Goal: Task Accomplishment & Management: Manage account settings

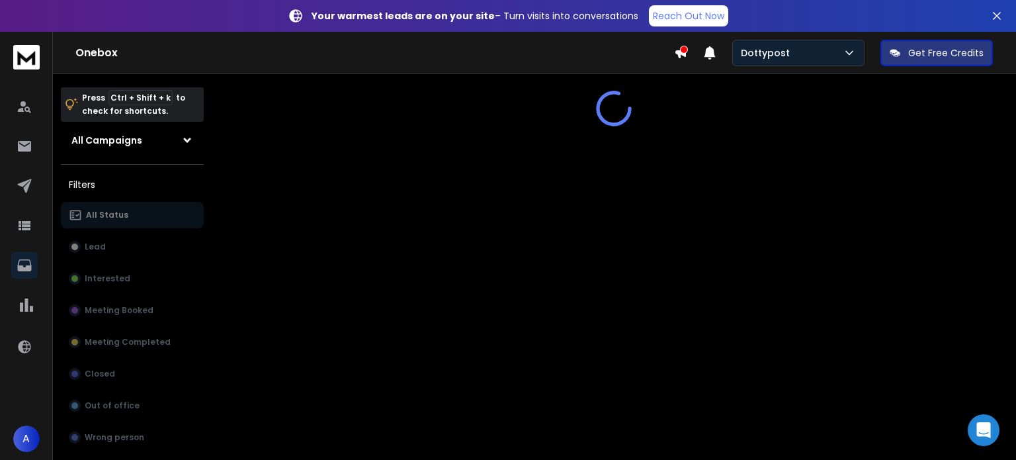
click at [790, 58] on p "Dottypost" at bounding box center [768, 52] width 54 height 13
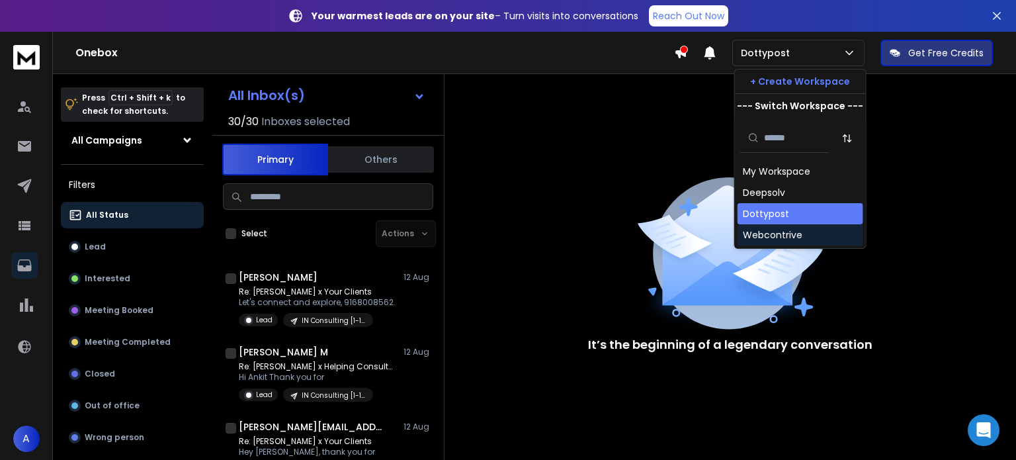
click at [772, 235] on div "Webcontrive" at bounding box center [773, 234] width 60 height 13
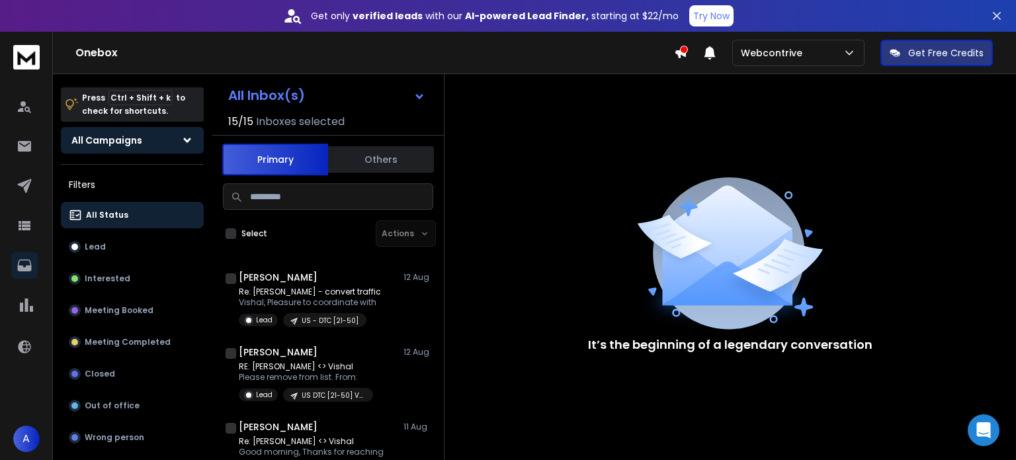
click at [150, 145] on button "All Campaigns" at bounding box center [132, 140] width 143 height 26
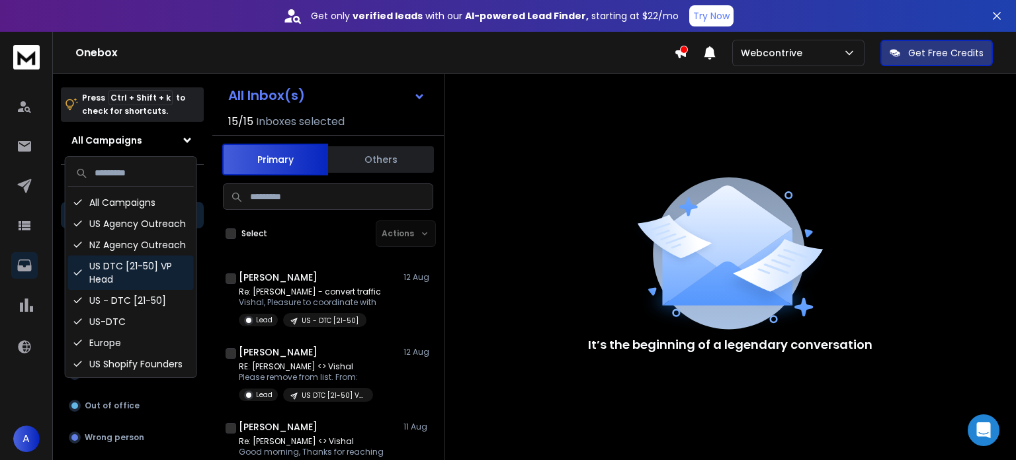
click at [138, 279] on div "US DTC [21-50] VP Head" at bounding box center [131, 272] width 126 height 34
click at [489, 353] on div "It’s the beginning of a legendary conversation" at bounding box center [731, 269] width 572 height 391
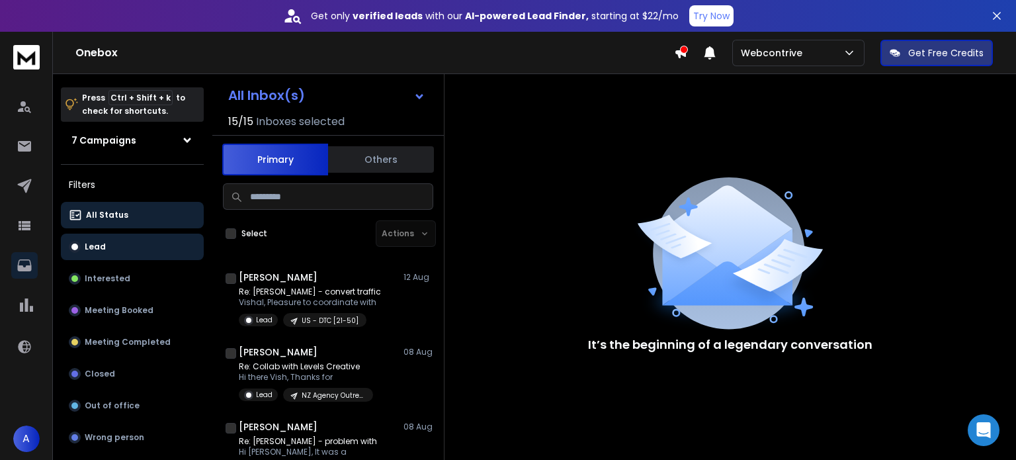
click at [106, 253] on button "Lead" at bounding box center [132, 246] width 143 height 26
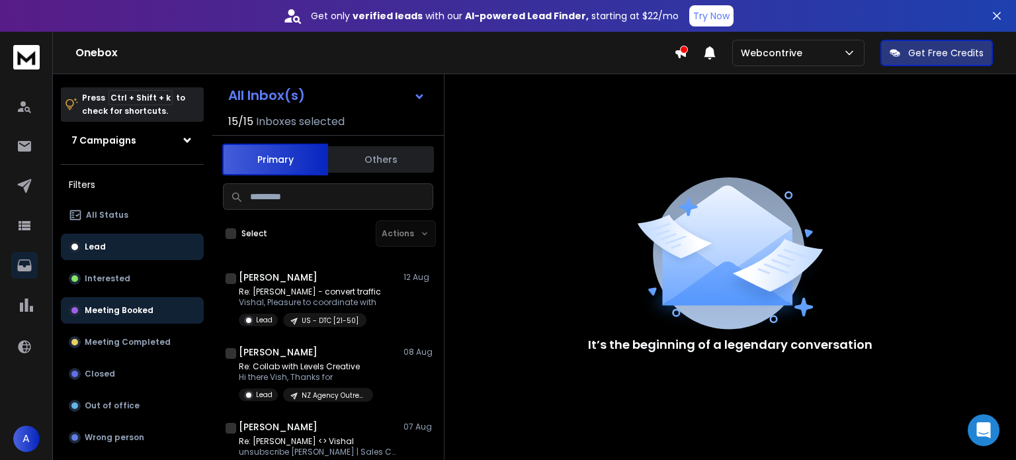
click at [124, 301] on button "Meeting Booked" at bounding box center [132, 310] width 143 height 26
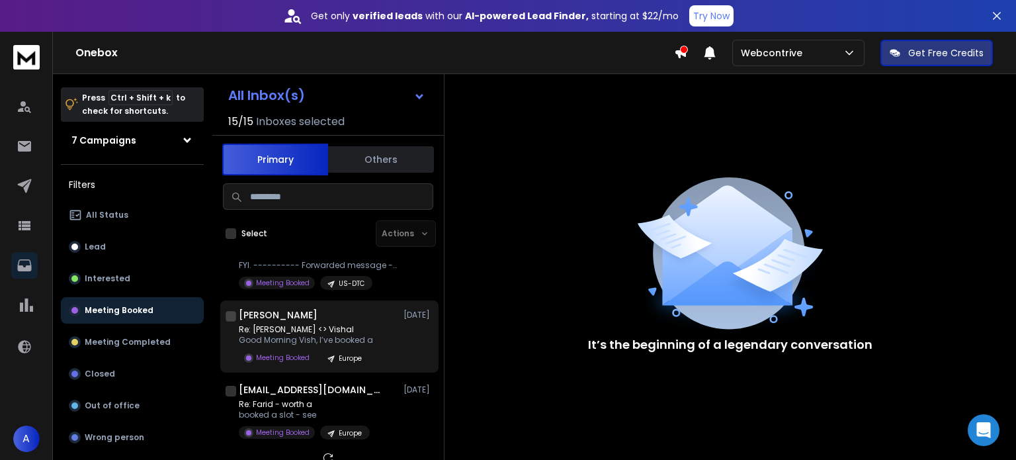
scroll to position [173, 0]
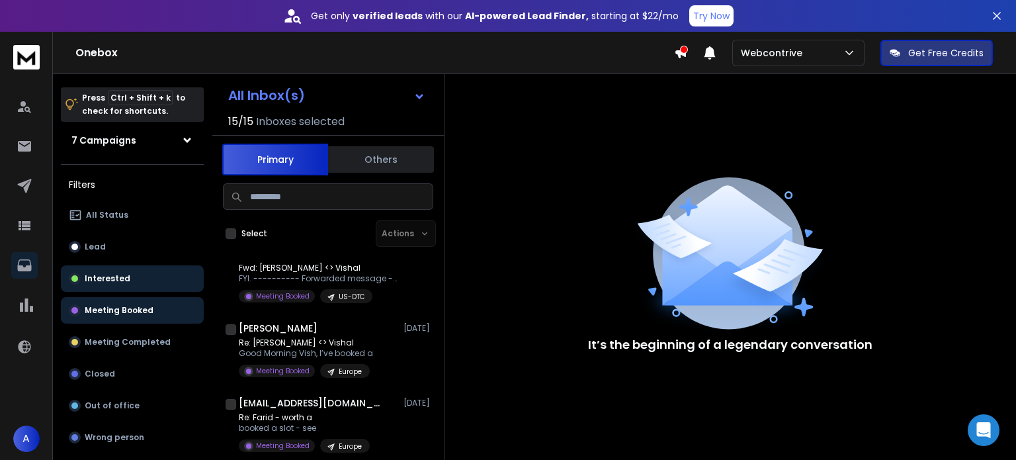
click at [146, 274] on button "Interested" at bounding box center [132, 278] width 143 height 26
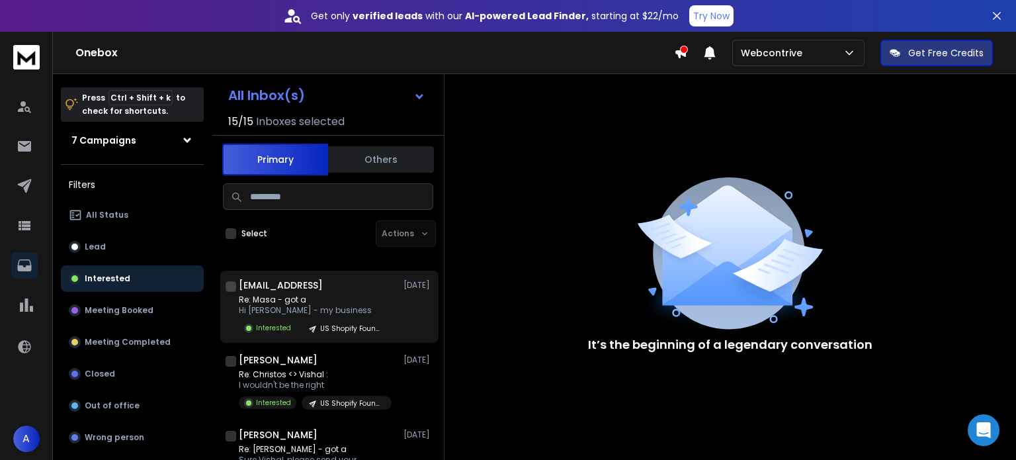
scroll to position [622, 0]
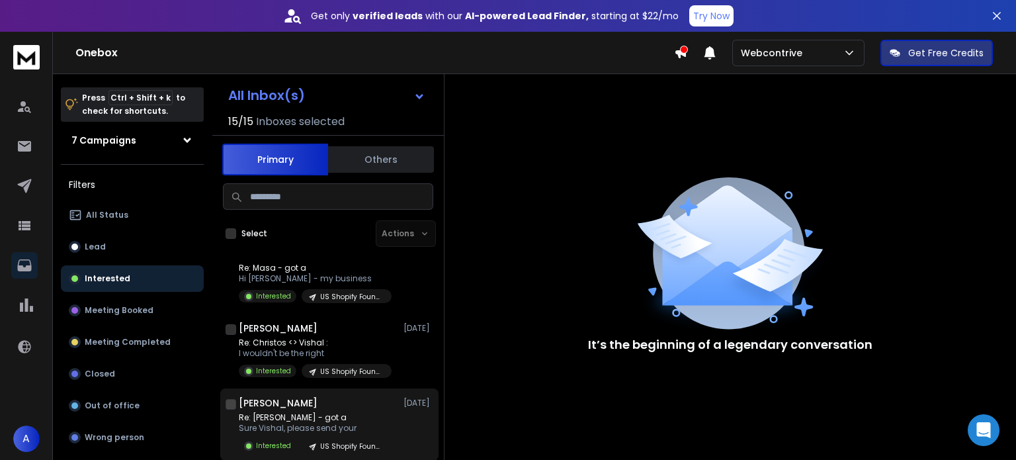
click at [307, 410] on div "Victor Awtry 20 May Re: Victor - got a Sure Vishal, please send your Interested…" at bounding box center [336, 424] width 194 height 56
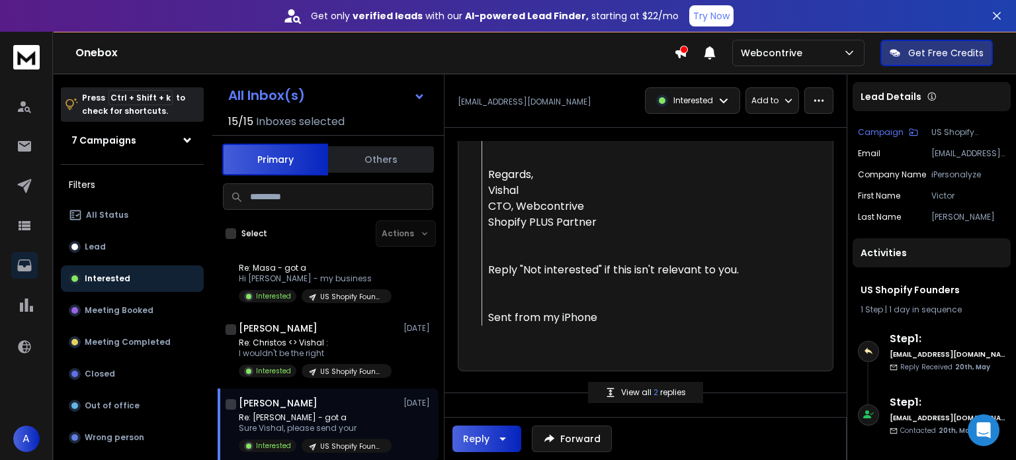
scroll to position [10, 0]
click at [616, 387] on icon at bounding box center [610, 392] width 11 height 11
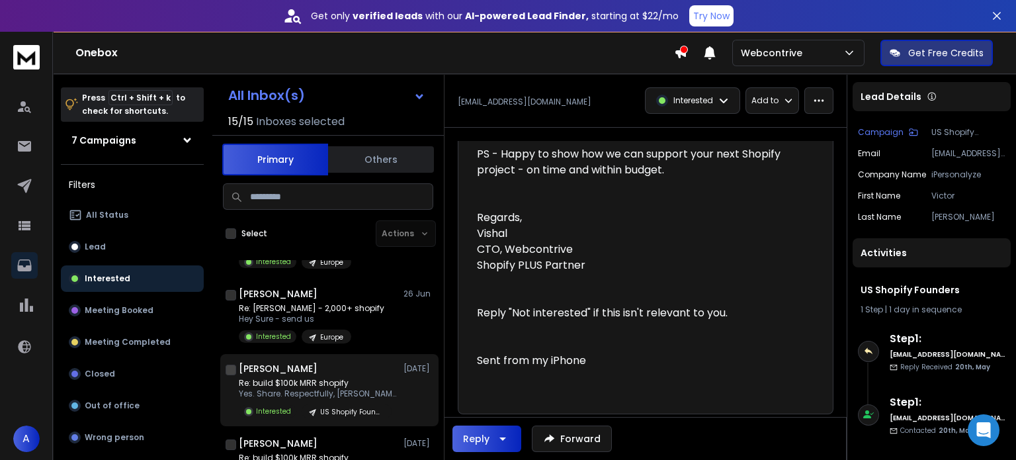
scroll to position [622, 0]
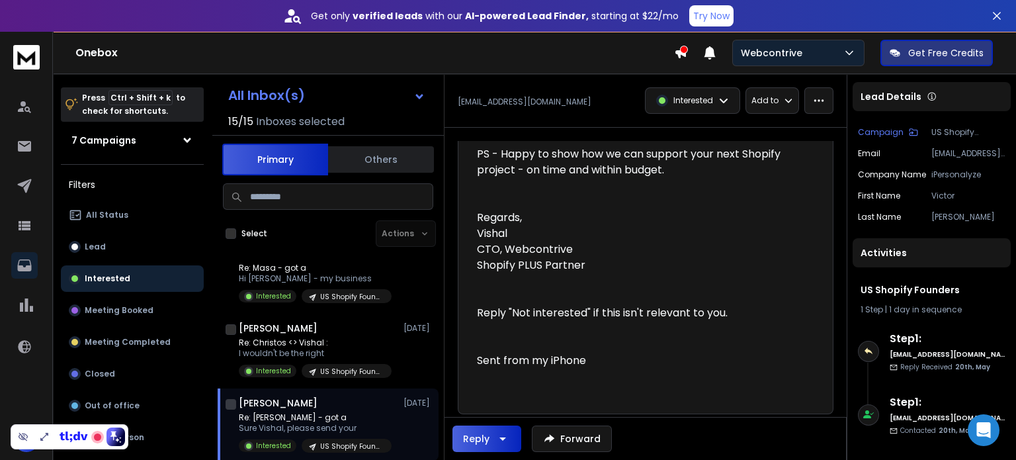
click at [820, 52] on div "Webcontrive" at bounding box center [798, 52] width 115 height 13
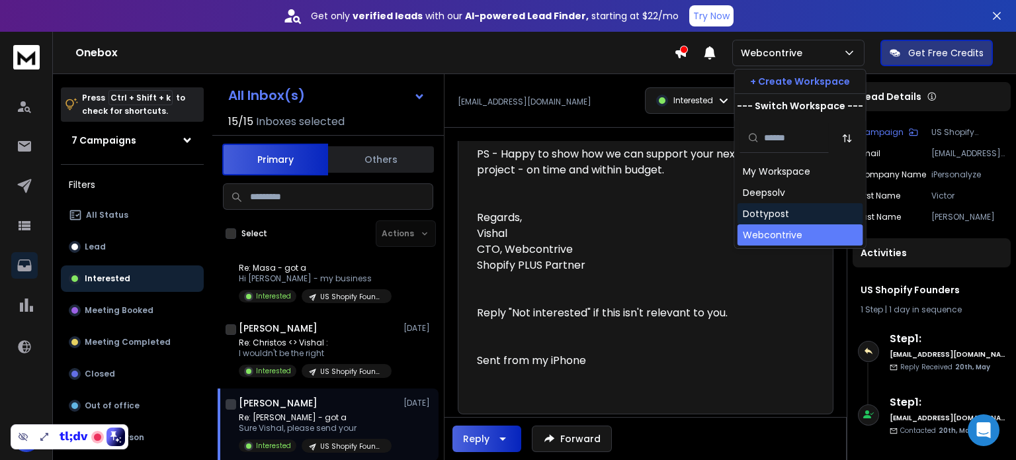
click at [782, 210] on div "Dottypost" at bounding box center [766, 213] width 46 height 13
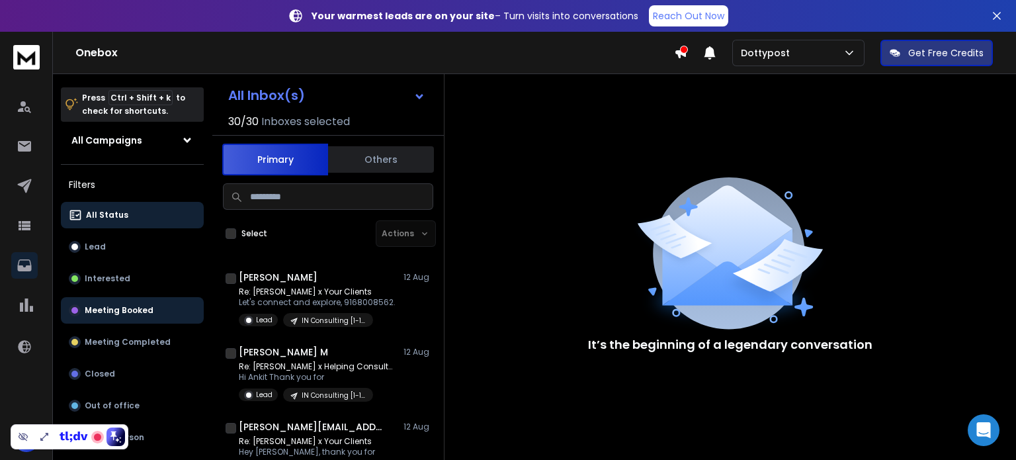
click at [116, 310] on p "Meeting Booked" at bounding box center [119, 310] width 69 height 11
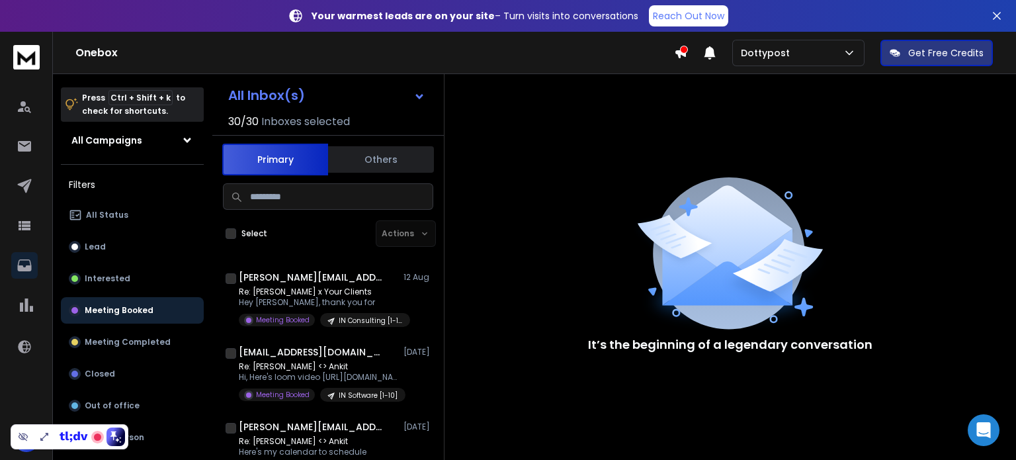
click at [283, 200] on input at bounding box center [328, 196] width 210 height 26
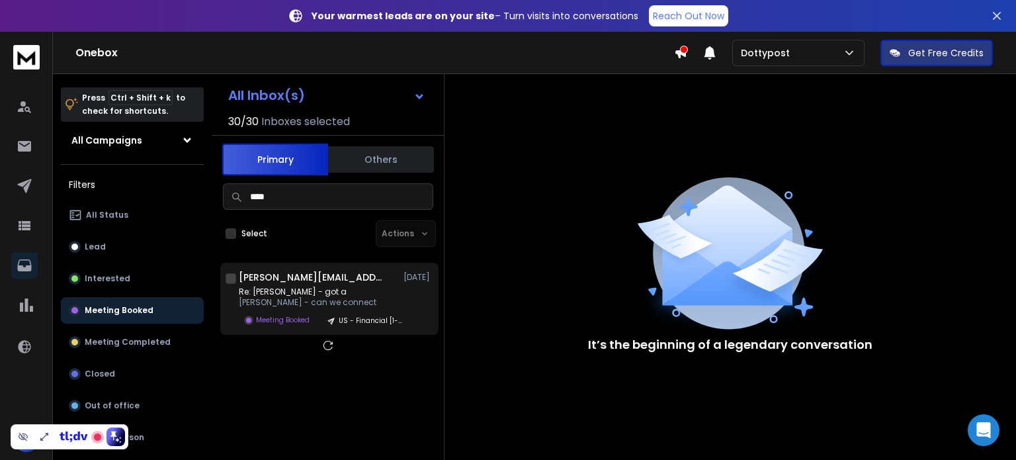
type input "****"
click at [313, 284] on div "greg@29thstationgroup.com 14 Jul Re: Greg - got a Greg - can we connect Meeting…" at bounding box center [336, 299] width 194 height 56
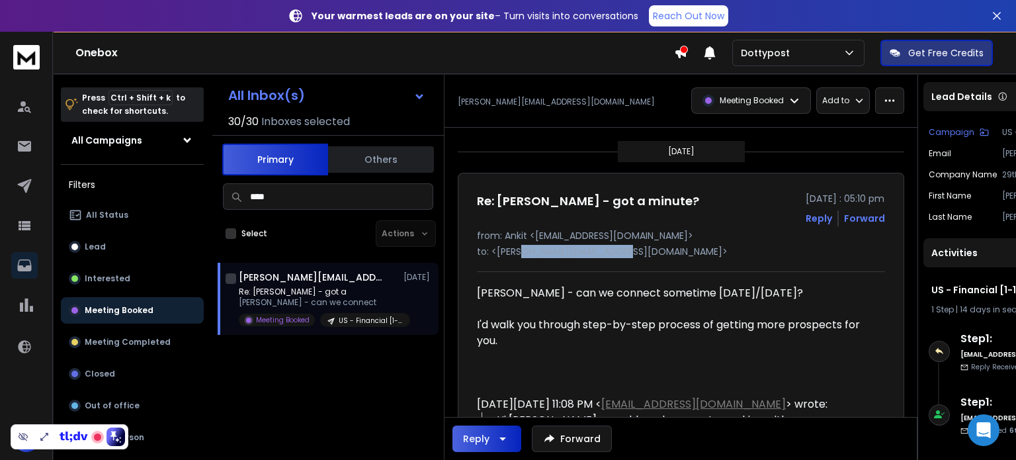
drag, startPoint x: 527, startPoint y: 247, endPoint x: 629, endPoint y: 249, distance: 101.9
click at [629, 249] on p "to: <greg@29thstationgroup.com>" at bounding box center [681, 251] width 408 height 13
copy p "29thstationgroup.com"
click at [801, 52] on div "Dottypost" at bounding box center [798, 52] width 115 height 13
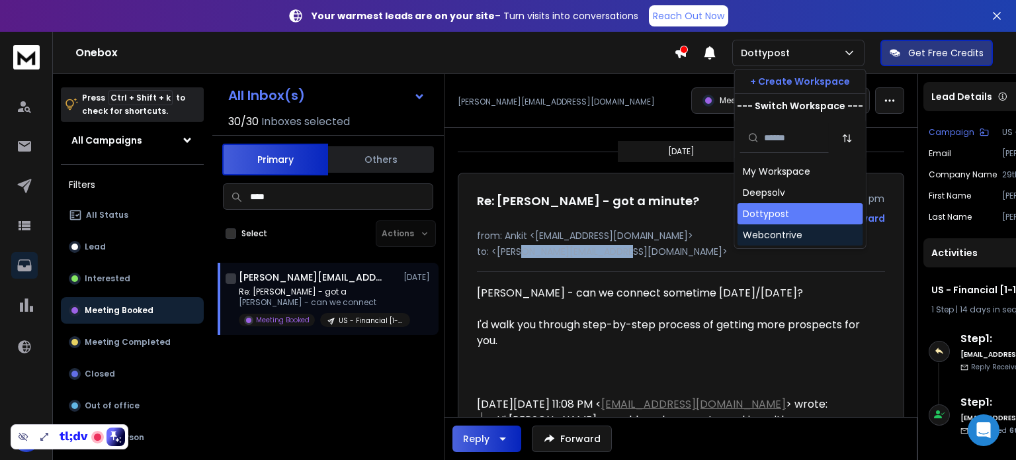
click at [767, 234] on div "Webcontrive" at bounding box center [773, 234] width 60 height 13
